Goal: Task Accomplishment & Management: Use online tool/utility

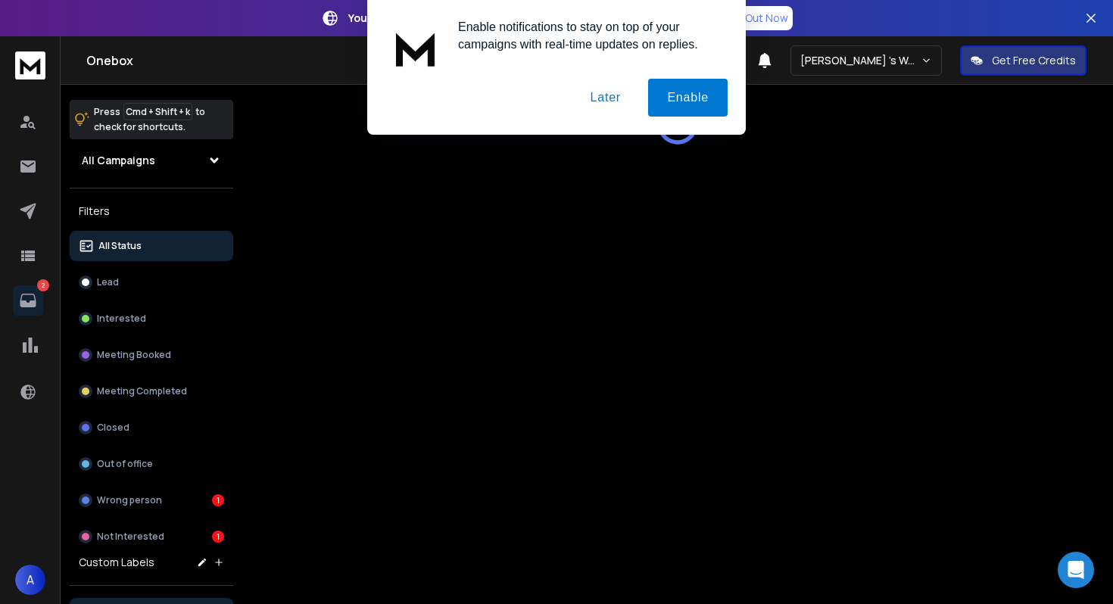
click at [609, 92] on button "Later" at bounding box center [605, 98] width 68 height 38
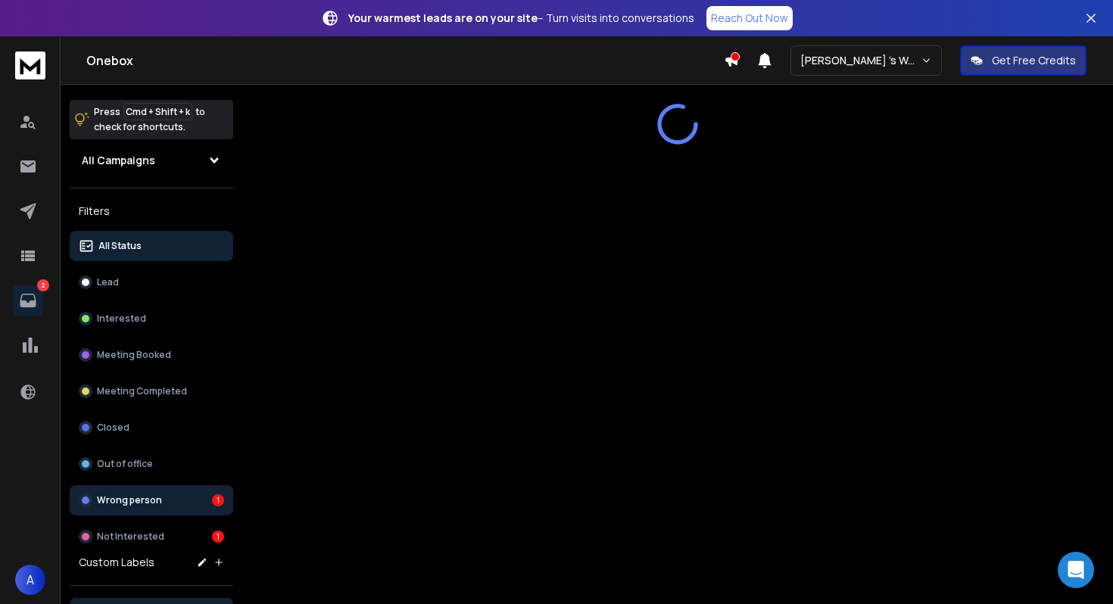
click at [130, 501] on p "Wrong person" at bounding box center [129, 500] width 65 height 12
click at [45, 133] on div at bounding box center [30, 125] width 35 height 36
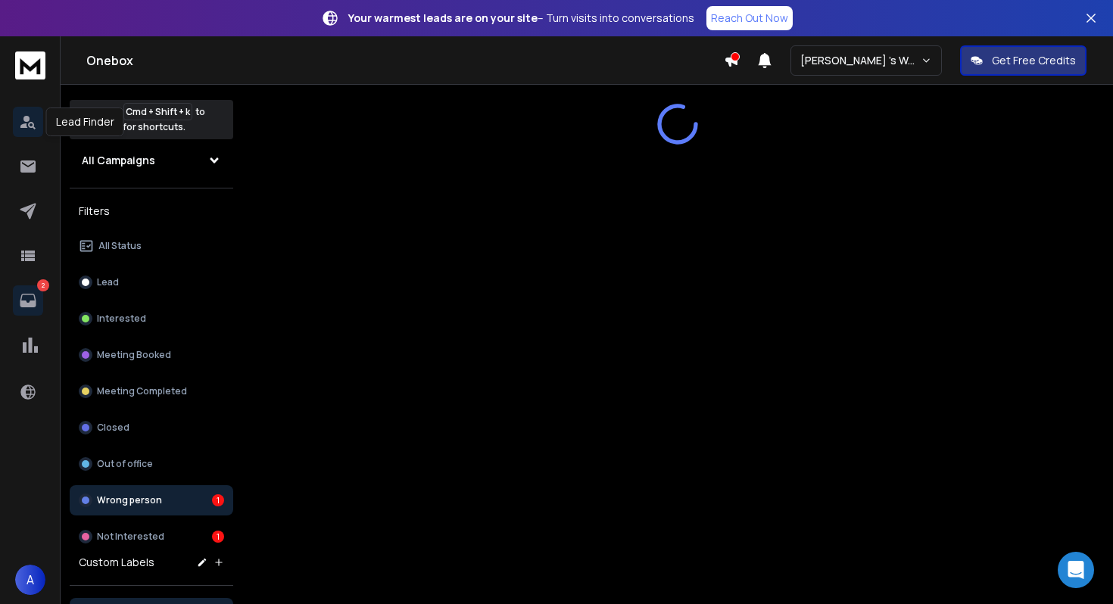
click at [33, 131] on link at bounding box center [28, 122] width 30 height 30
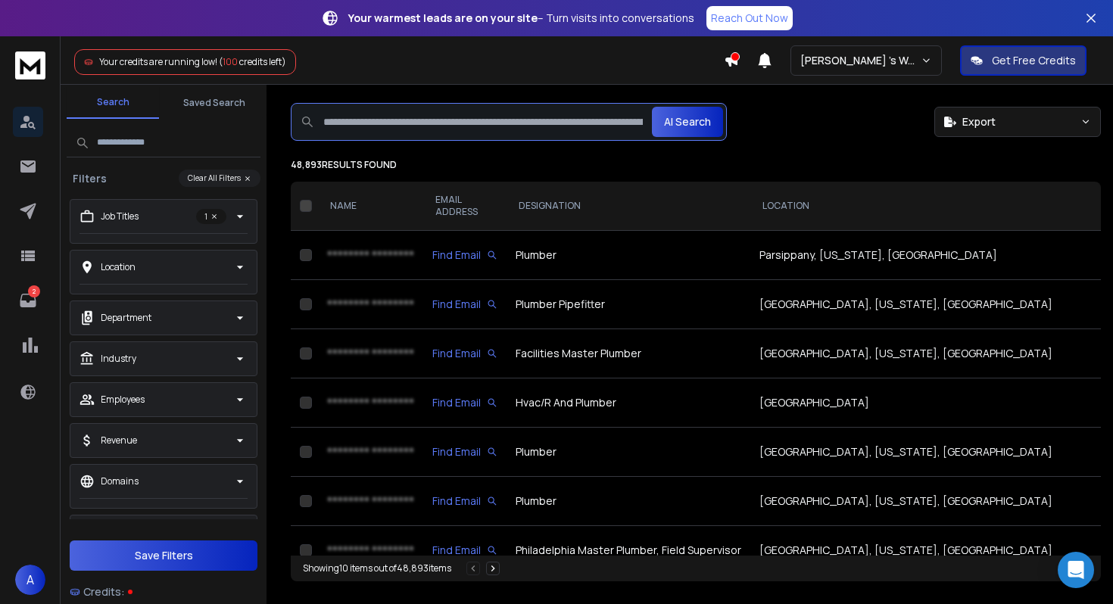
click at [160, 223] on div "Job Titles 1" at bounding box center [164, 216] width 168 height 15
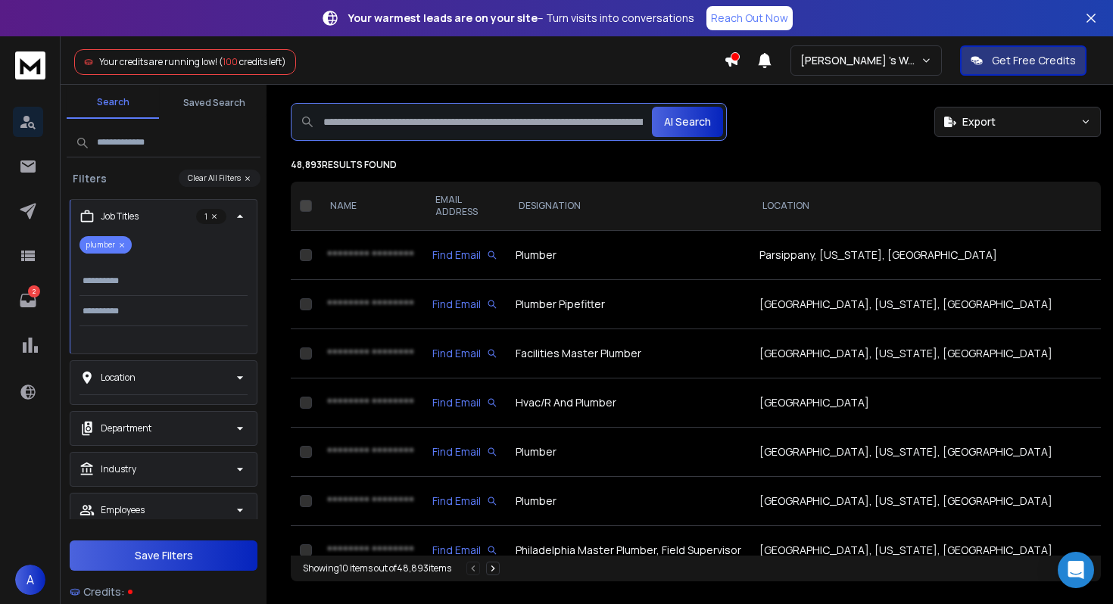
click at [210, 219] on icon at bounding box center [214, 217] width 8 height 8
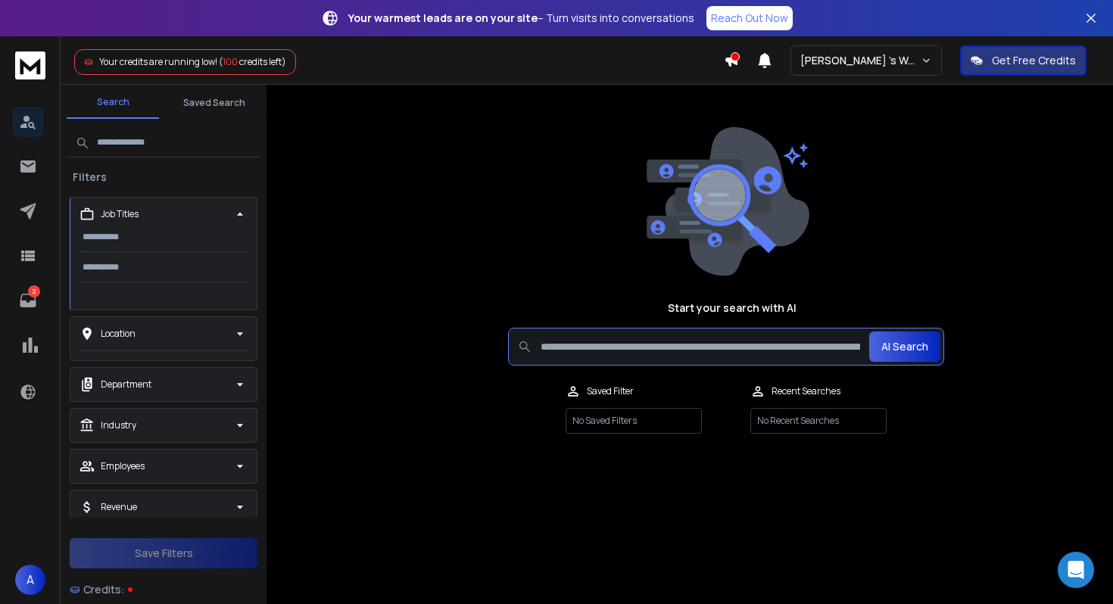
click at [182, 67] on span "Your credits are running low!" at bounding box center [158, 61] width 118 height 13
click at [215, 63] on span "Your credits are running low!" at bounding box center [158, 61] width 118 height 13
click at [21, 308] on icon at bounding box center [28, 301] width 18 height 18
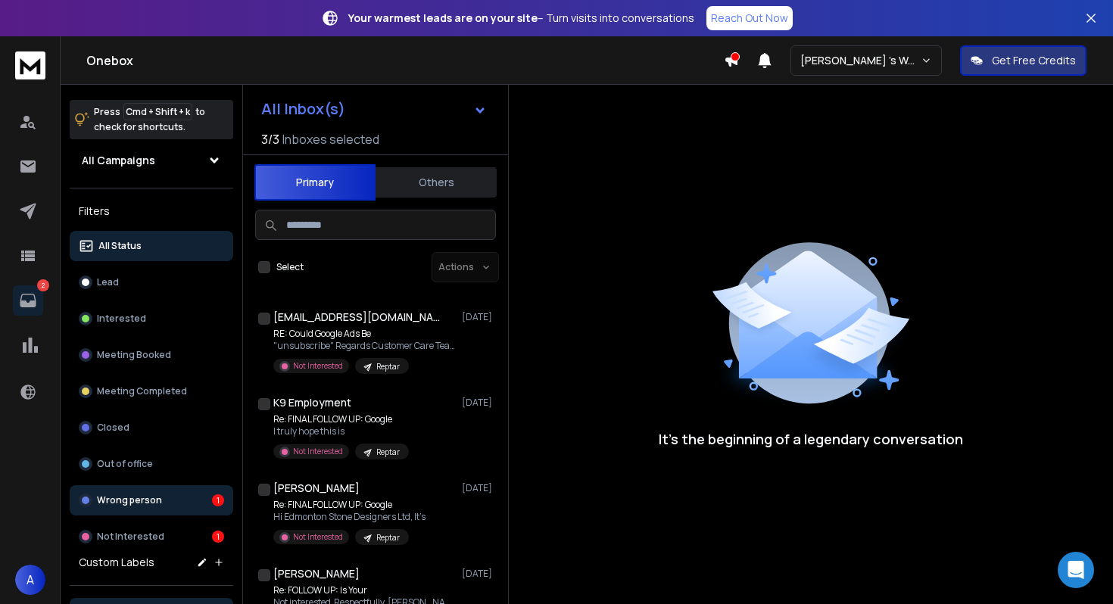
click at [134, 494] on p "Wrong person" at bounding box center [129, 500] width 65 height 12
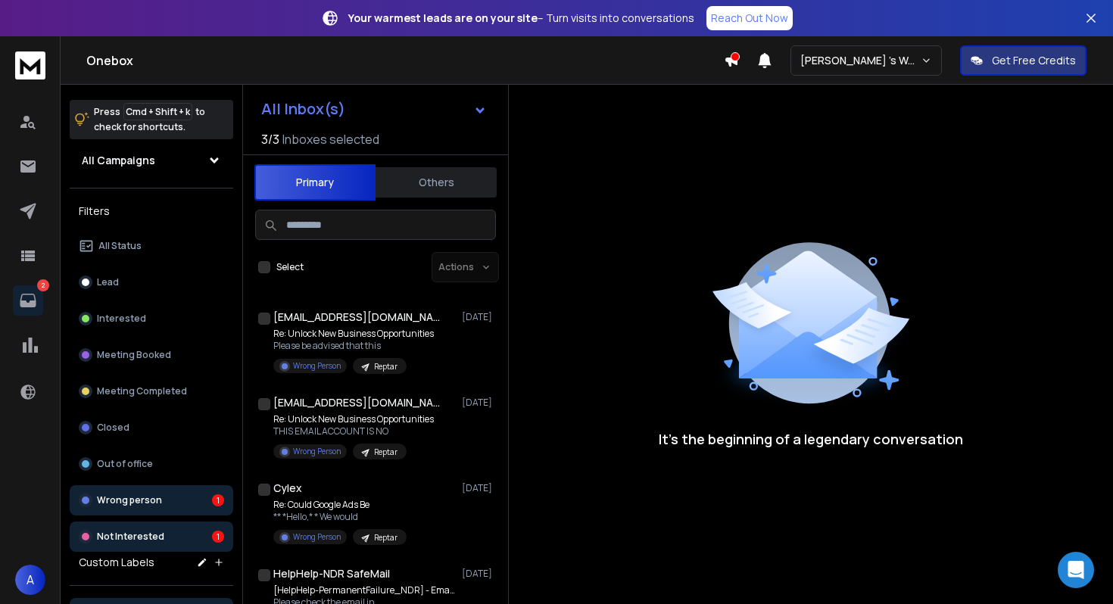
click at [142, 526] on button "Not Interested 1" at bounding box center [152, 537] width 164 height 30
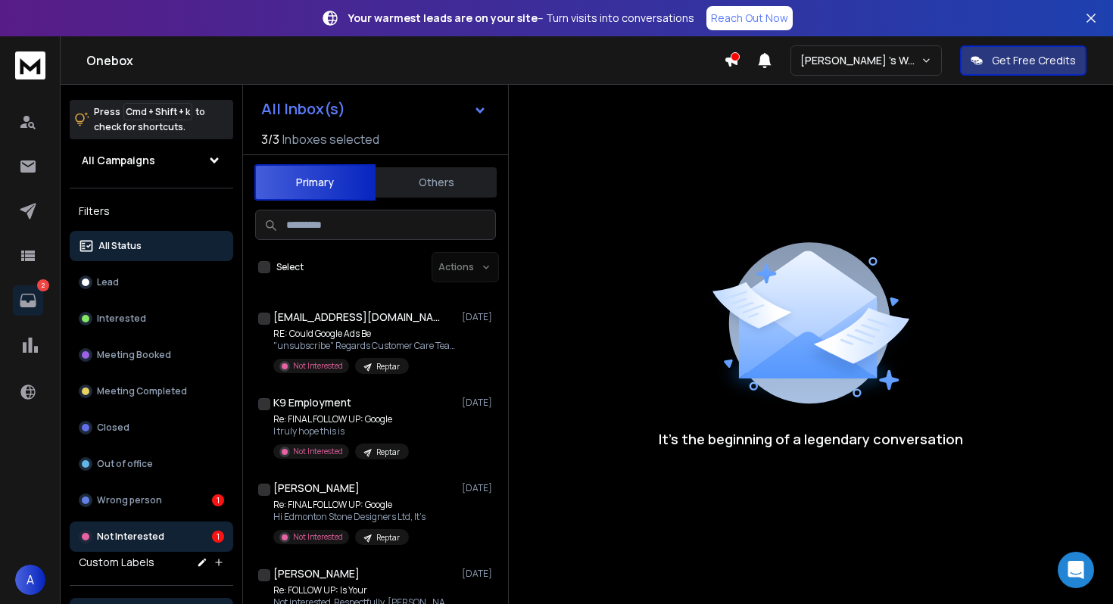
click at [154, 242] on button "All Status" at bounding box center [152, 246] width 164 height 30
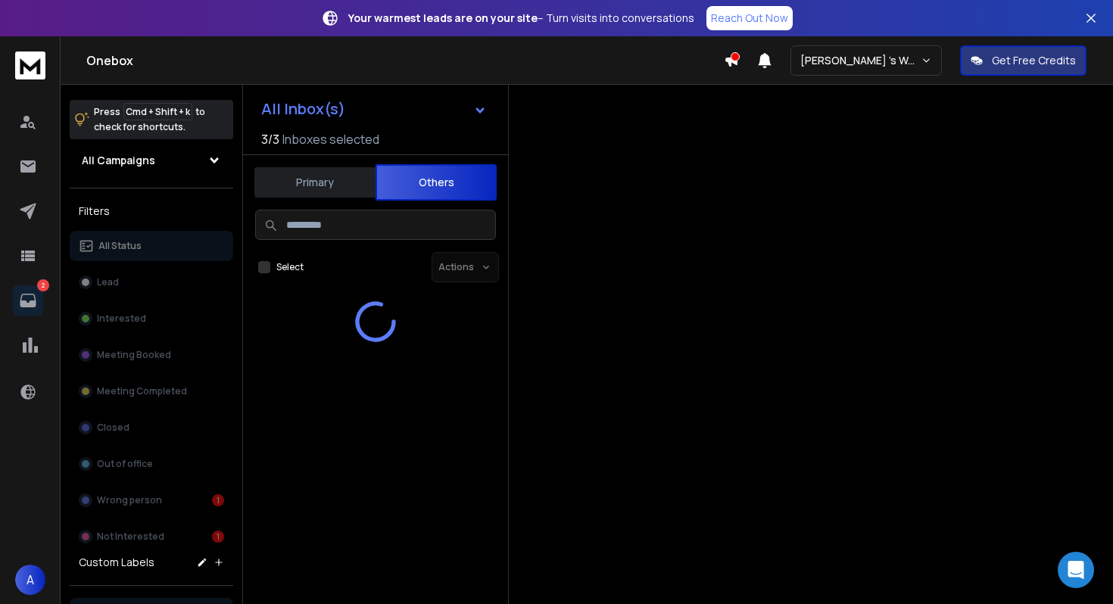
click at [400, 193] on button "Others" at bounding box center [436, 182] width 121 height 36
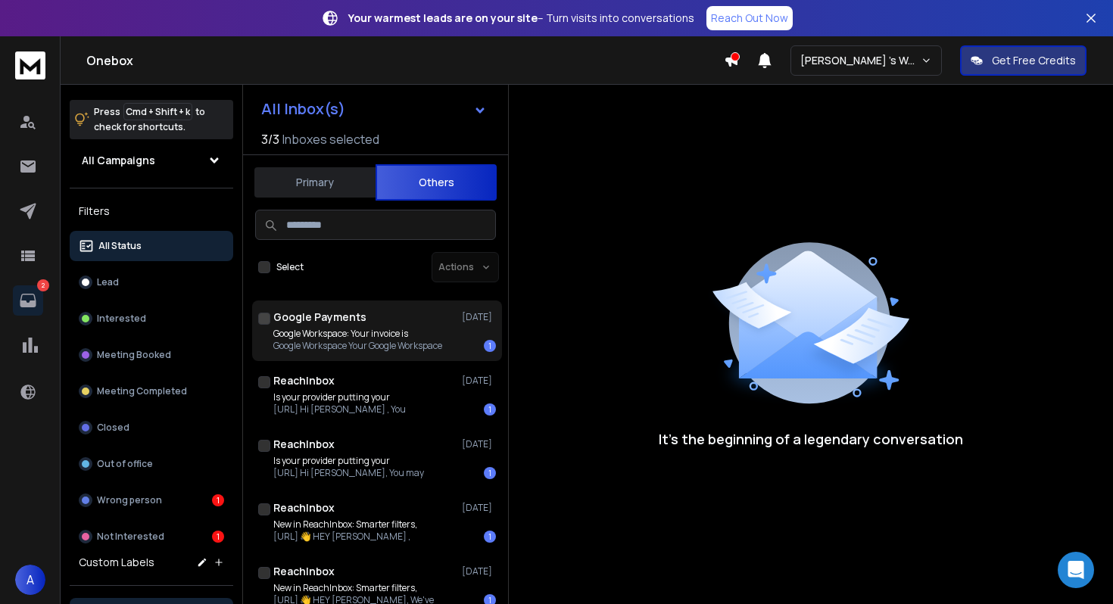
click at [298, 348] on p "Google Workspace Your Google Workspace" at bounding box center [357, 346] width 169 height 12
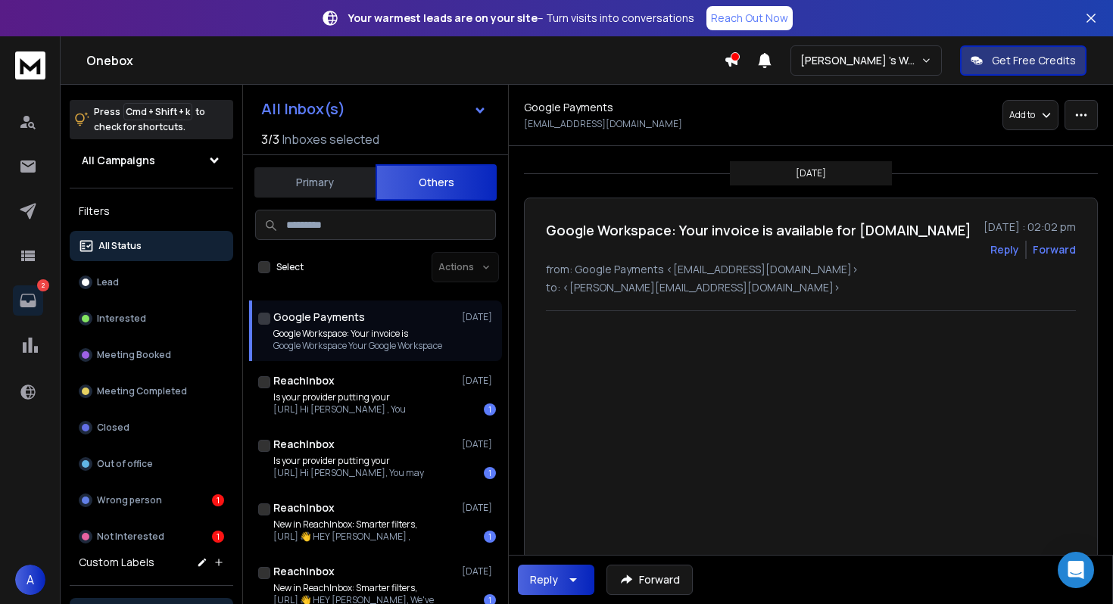
scroll to position [57, 0]
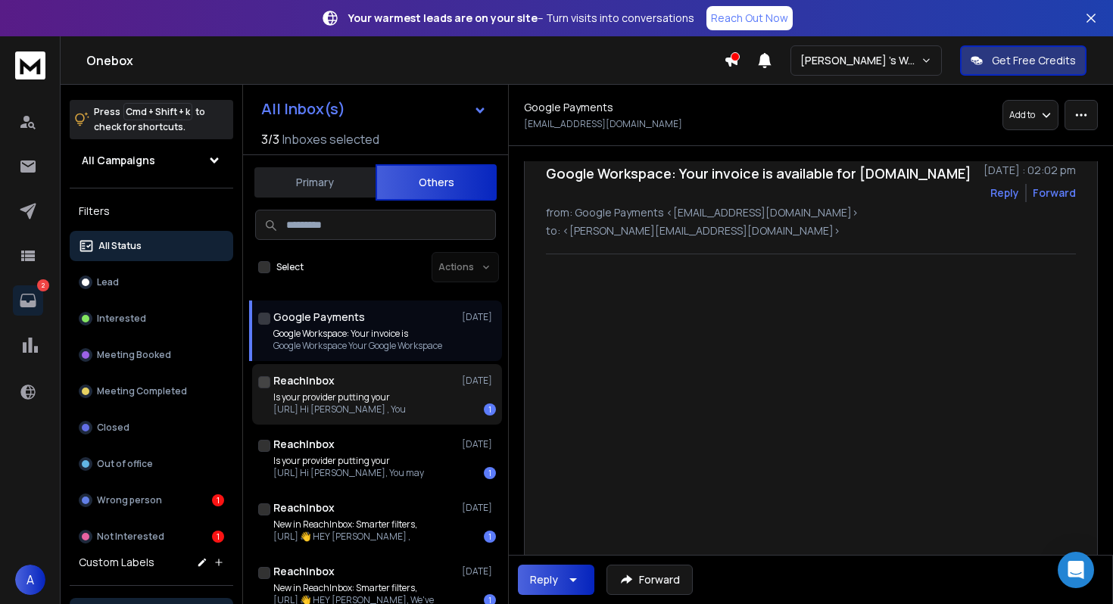
click at [400, 404] on p "[URL] Hi [PERSON_NAME] , You" at bounding box center [339, 410] width 133 height 12
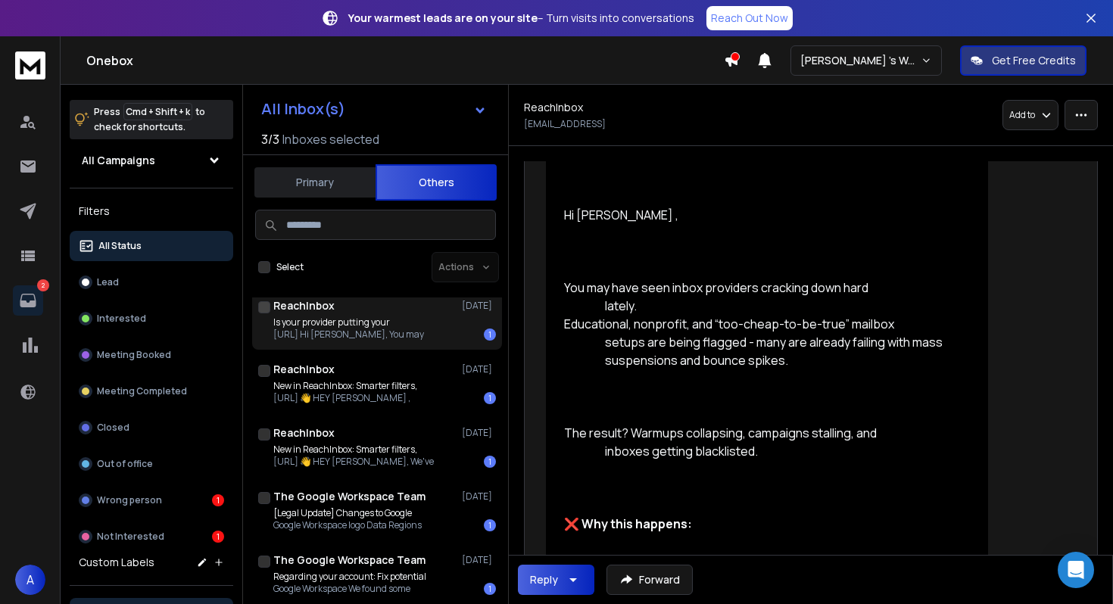
scroll to position [146, 0]
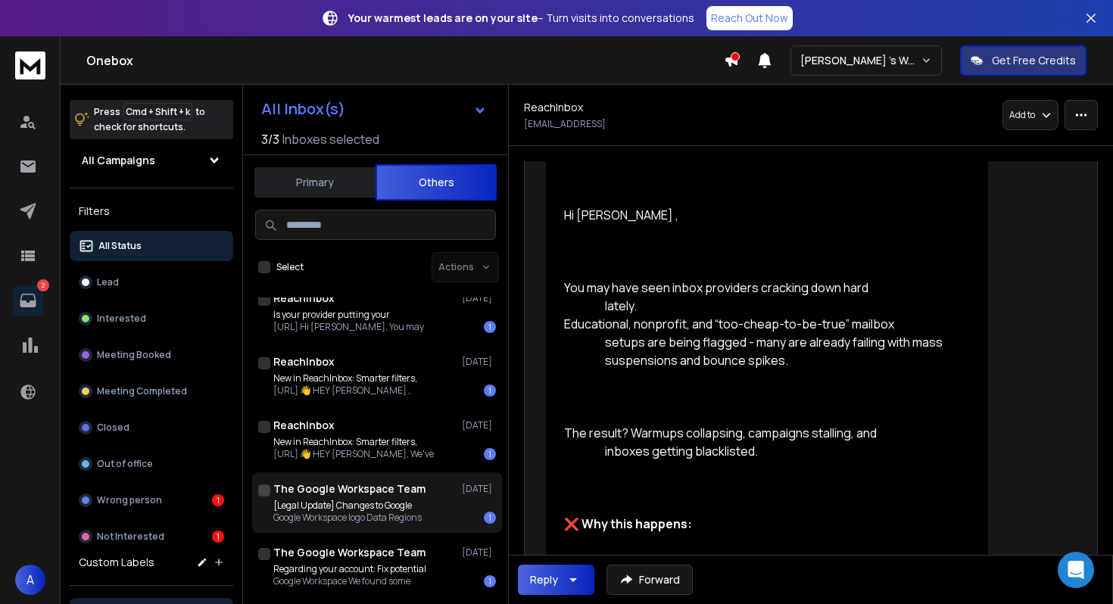
click at [400, 494] on h1 "The Google Workspace Team" at bounding box center [349, 489] width 152 height 15
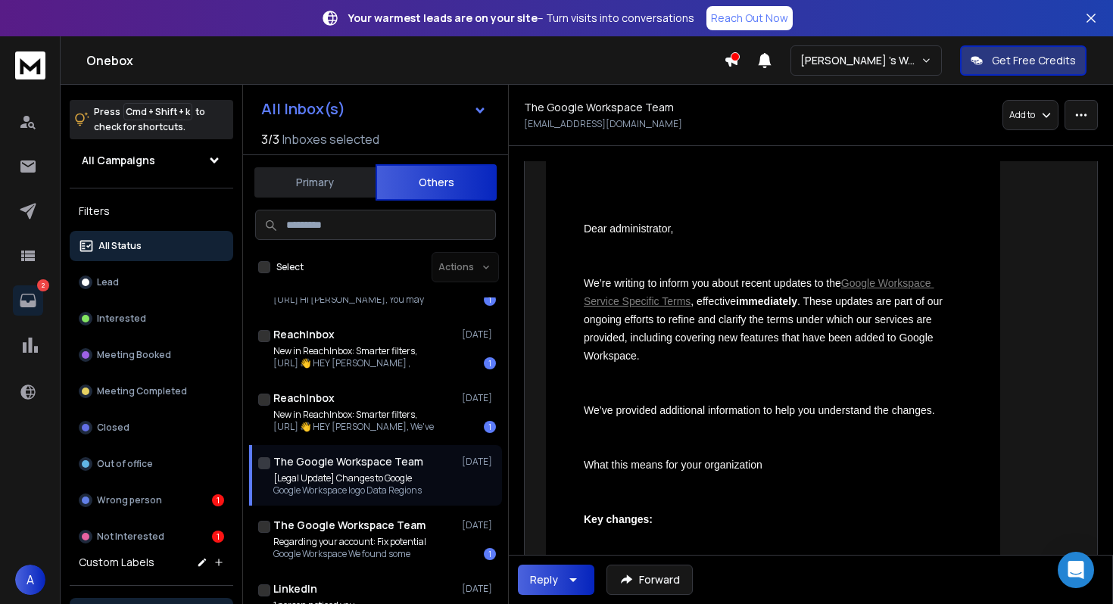
scroll to position [178, 0]
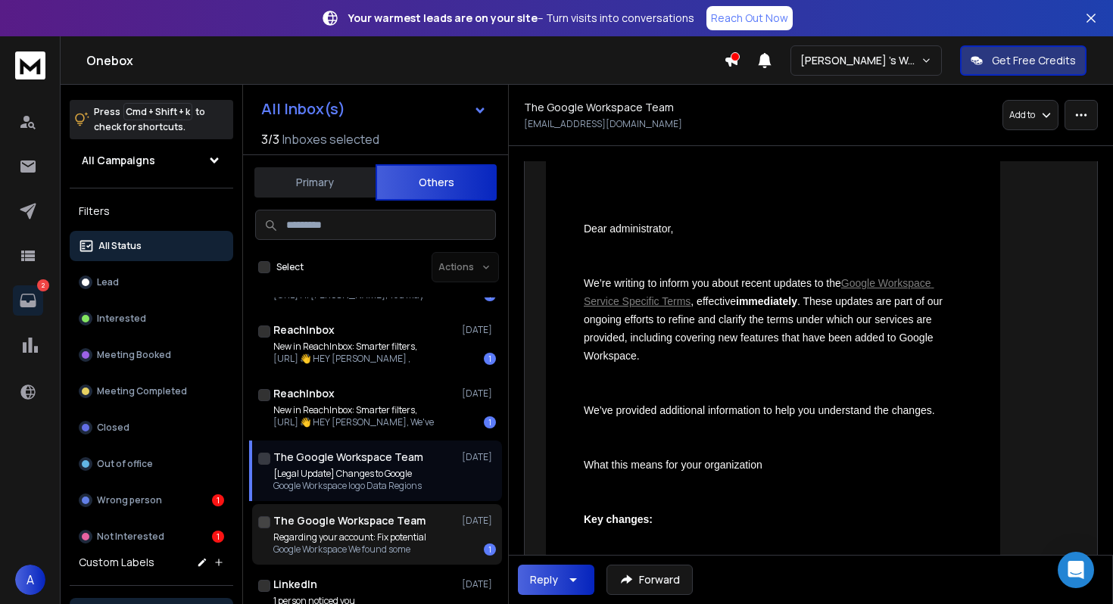
click at [409, 535] on p "Regarding your account: Fix potential" at bounding box center [349, 538] width 153 height 12
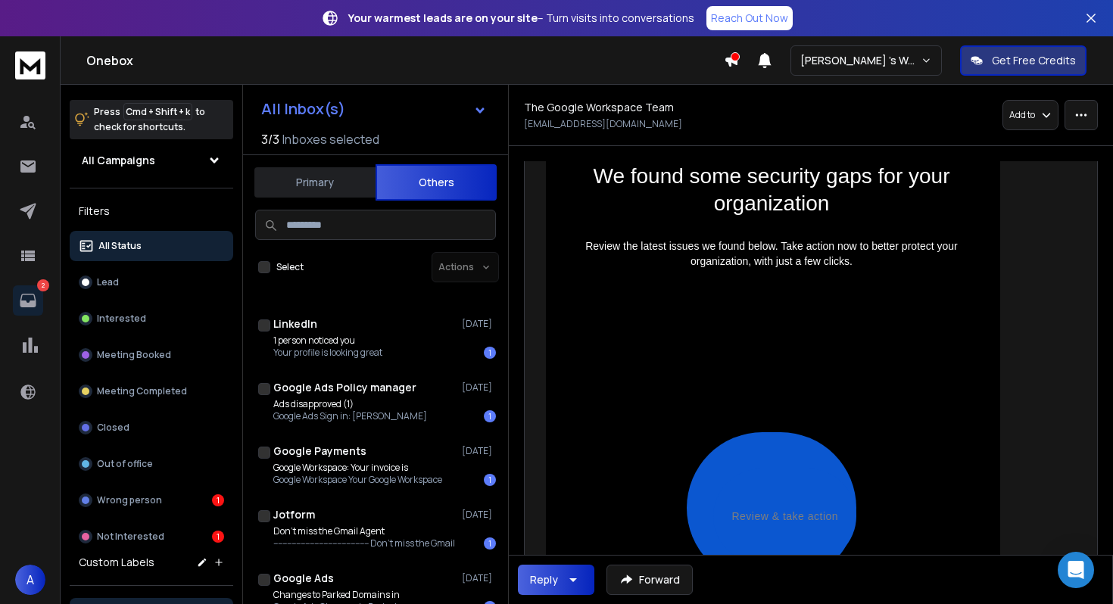
scroll to position [632, 0]
click at [393, 459] on p "Google Workspace: Your invoice is" at bounding box center [357, 465] width 169 height 12
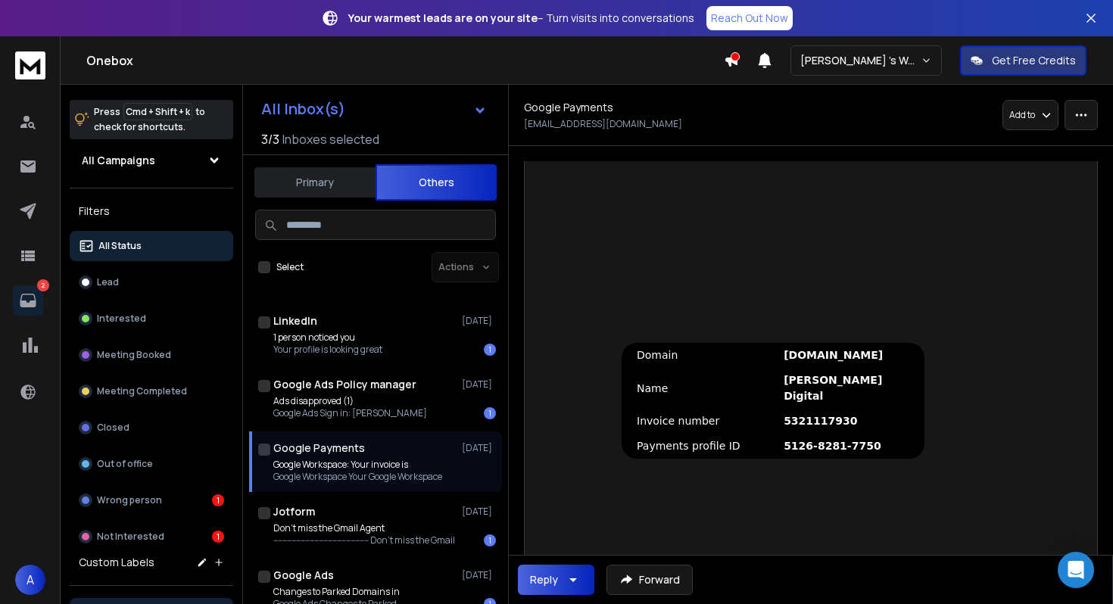
scroll to position [3159, 0]
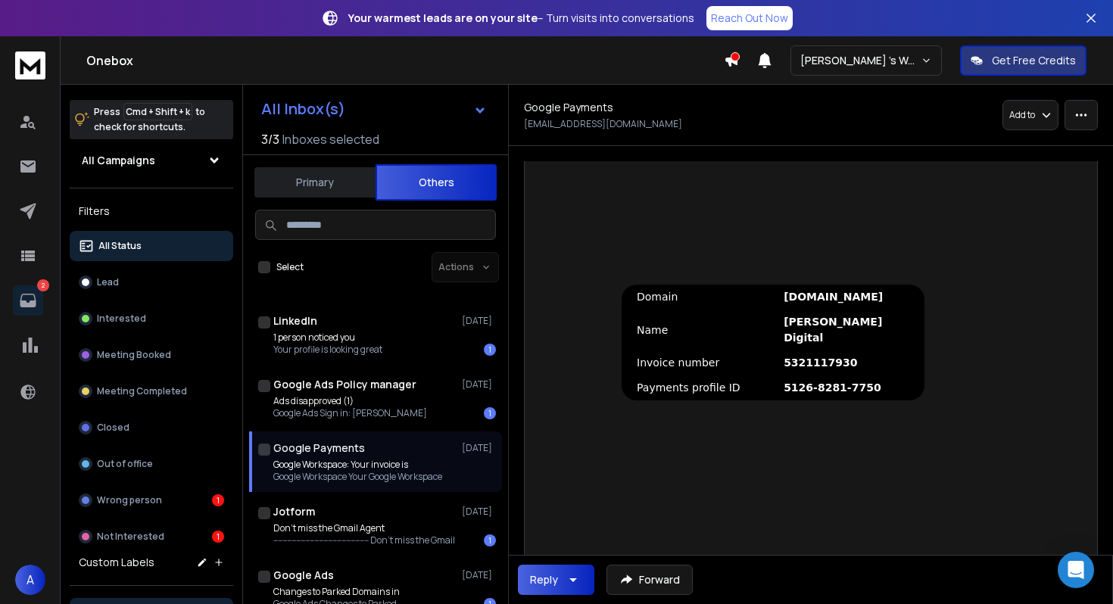
drag, startPoint x: 782, startPoint y: 299, endPoint x: 909, endPoint y: 295, distance: 126.5
click at [909, 295] on th "[DOMAIN_NAME]" at bounding box center [851, 297] width 145 height 25
copy th "[DOMAIN_NAME]"
